Goal: Answer question/provide support

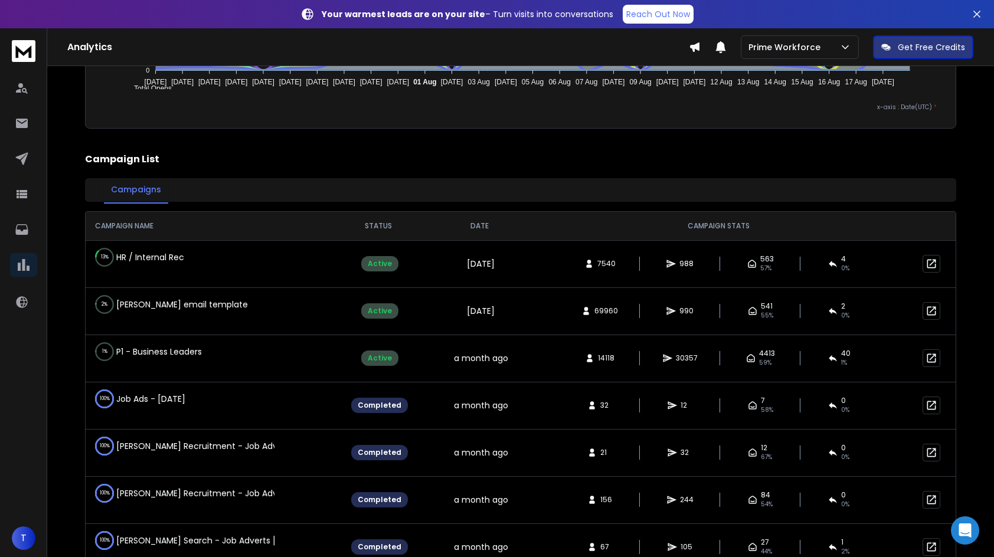
scroll to position [413, 0]
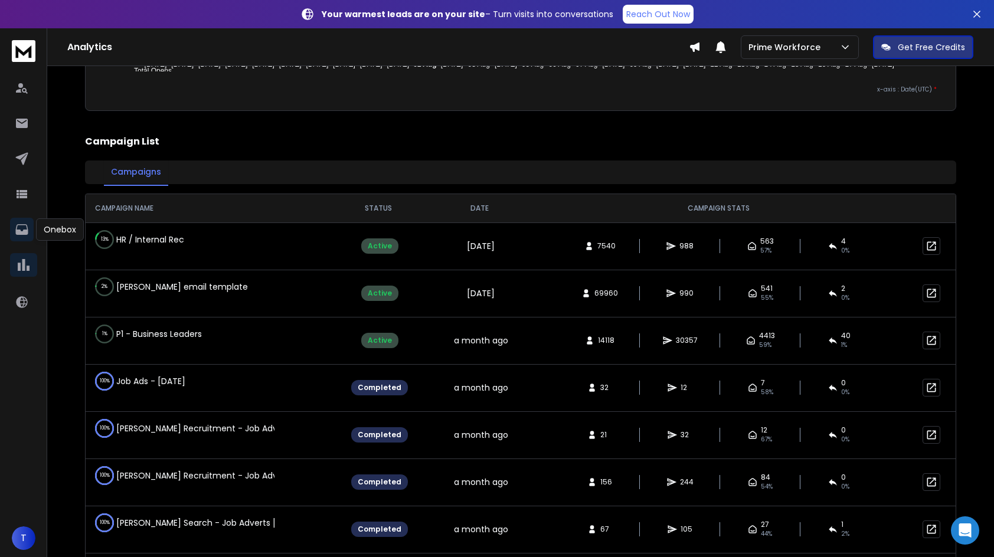
click at [11, 228] on link at bounding box center [22, 230] width 24 height 24
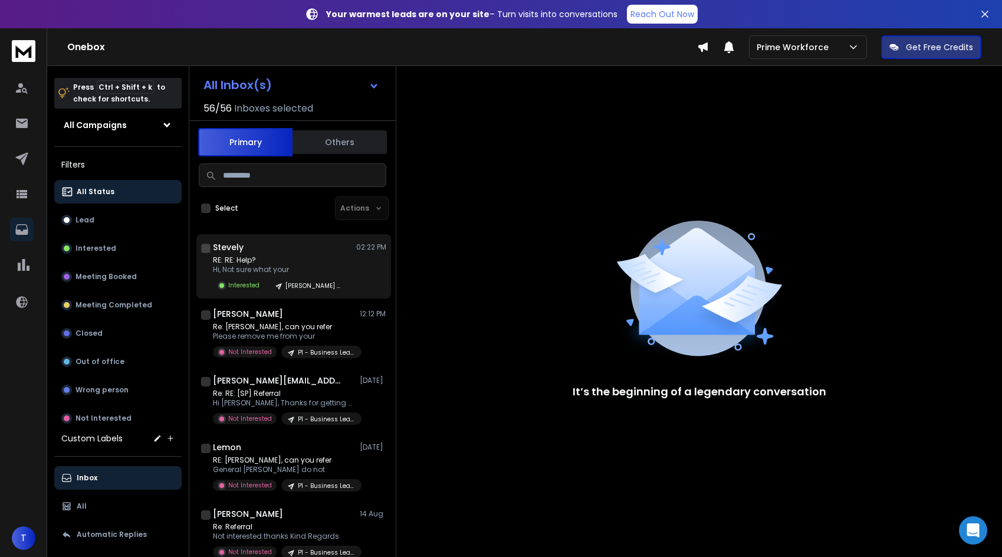
click at [332, 257] on p "RE: RE: Help?" at bounding box center [281, 259] width 136 height 9
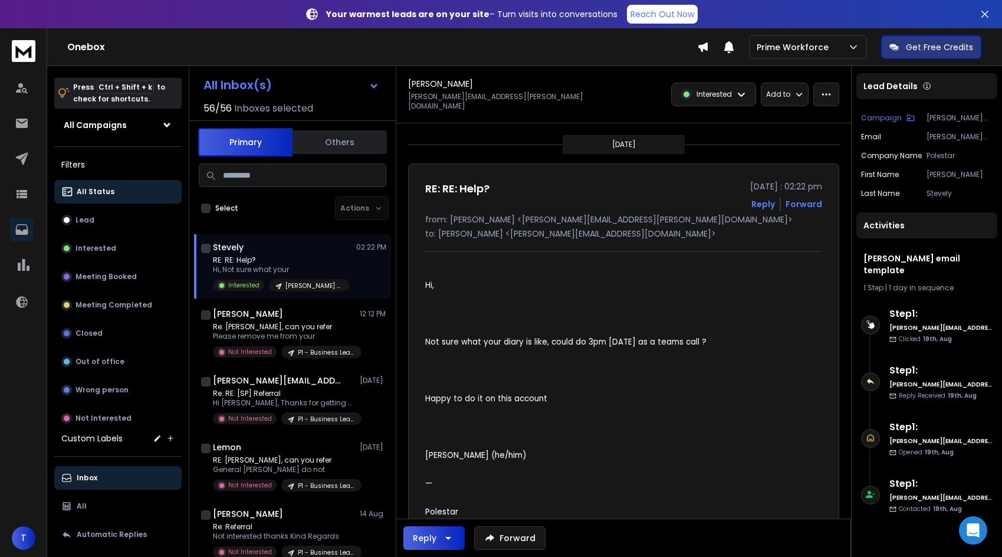
click at [376, 213] on div "Actions" at bounding box center [362, 208] width 54 height 24
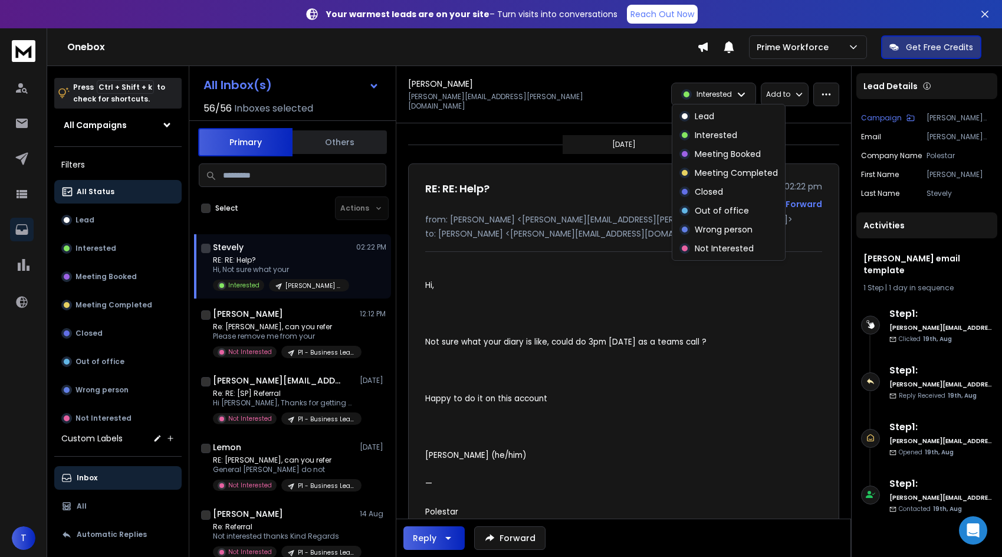
click at [712, 93] on p "Interested" at bounding box center [714, 94] width 35 height 9
click at [730, 152] on p "Meeting Booked" at bounding box center [728, 154] width 66 height 12
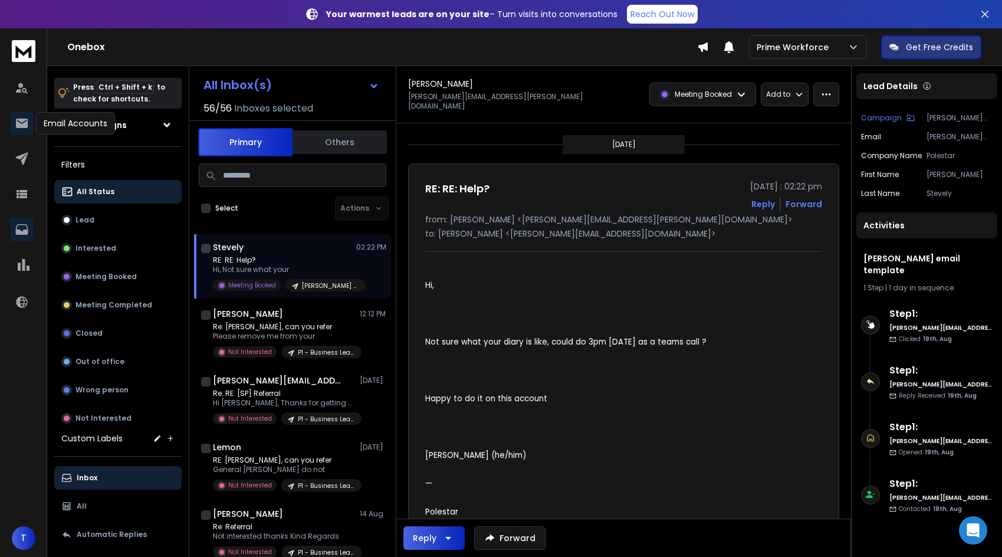
click at [17, 124] on icon at bounding box center [22, 123] width 12 height 9
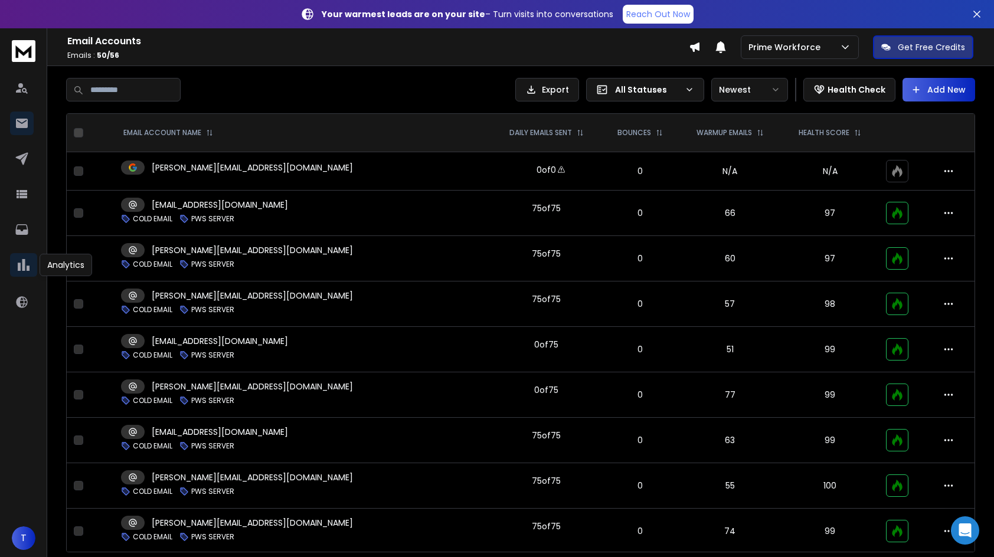
click at [27, 276] on link at bounding box center [23, 264] width 27 height 27
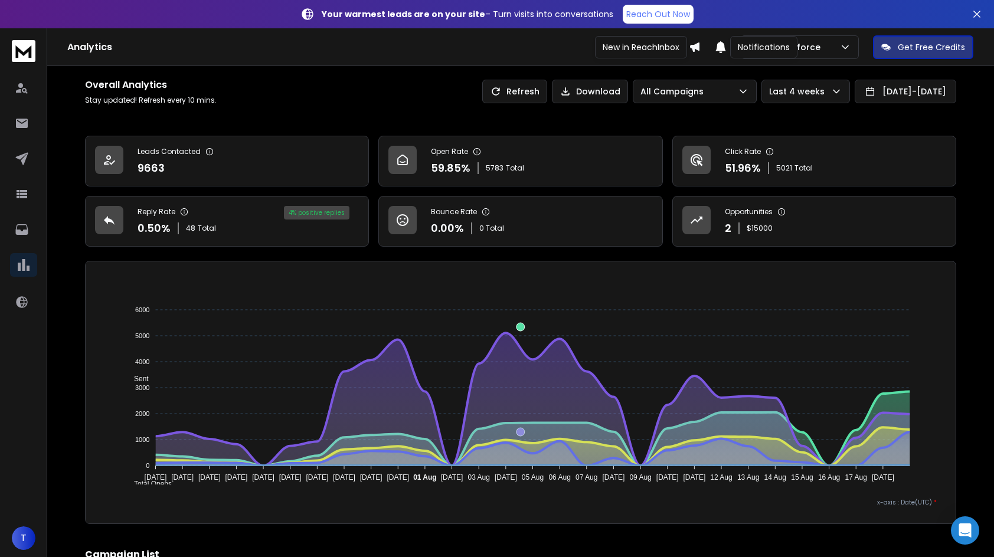
click at [774, 45] on div "Notifications" at bounding box center [763, 47] width 67 height 22
click at [833, 41] on div "Prime Workforce" at bounding box center [799, 47] width 103 height 12
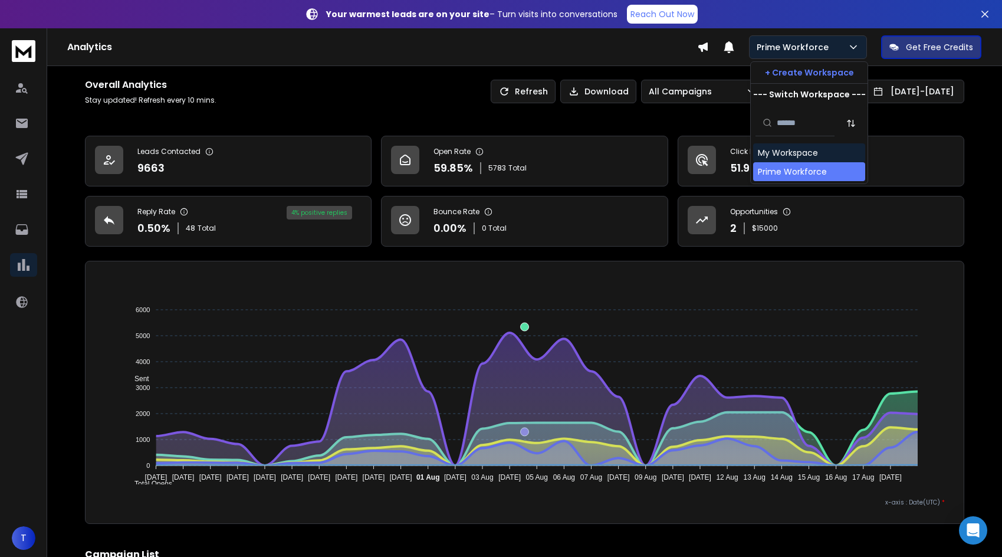
click at [831, 41] on p "Prime Workforce" at bounding box center [795, 47] width 77 height 12
